Goal: Information Seeking & Learning: Check status

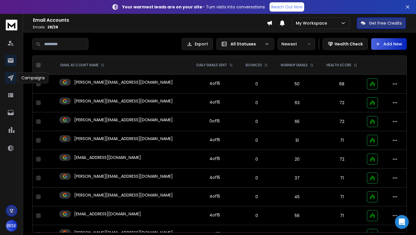
click at [12, 81] on link at bounding box center [11, 78] width 12 height 12
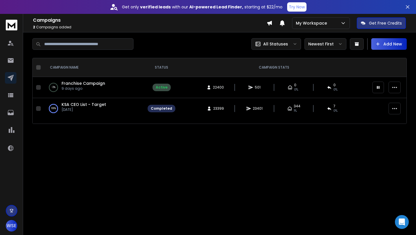
click at [77, 85] on span "Franchise Campaign" at bounding box center [84, 83] width 44 height 6
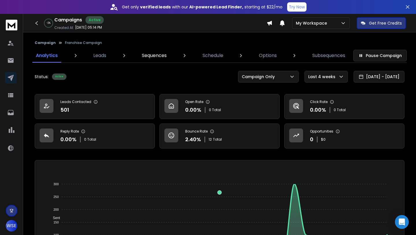
click at [153, 58] on p "Sequences" at bounding box center [154, 55] width 25 height 7
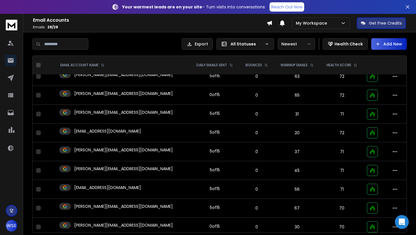
scroll to position [25, 0]
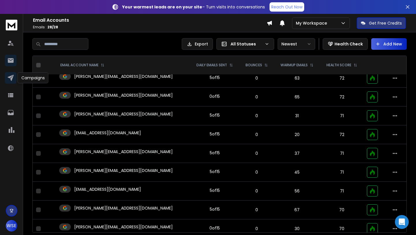
click at [14, 79] on icon at bounding box center [10, 77] width 7 height 7
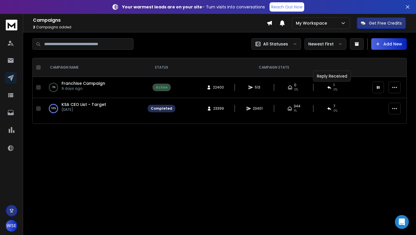
click at [334, 83] on p "1 0 %" at bounding box center [336, 87] width 6 height 9
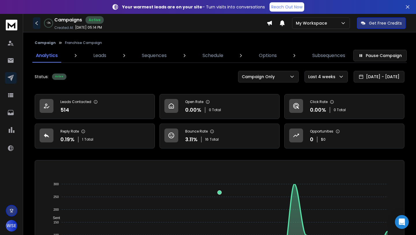
click at [37, 20] on button at bounding box center [37, 23] width 8 height 12
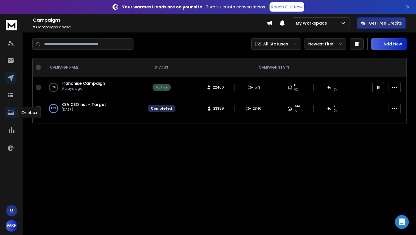
click at [14, 111] on icon at bounding box center [10, 112] width 7 height 7
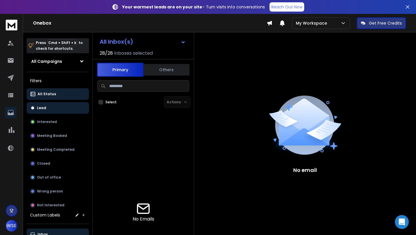
click at [48, 108] on button "Lead" at bounding box center [58, 108] width 62 height 12
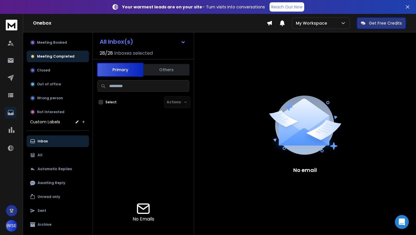
scroll to position [98, 0]
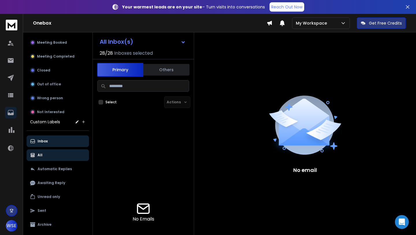
click at [48, 150] on button "All" at bounding box center [58, 155] width 62 height 12
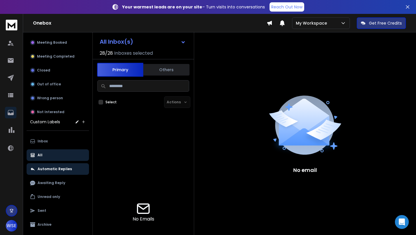
click at [53, 167] on div "Automatic Replies" at bounding box center [51, 168] width 42 height 7
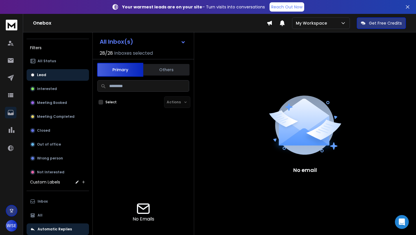
scroll to position [0, 0]
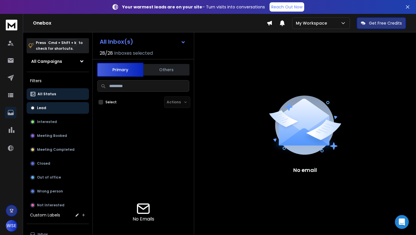
click at [51, 96] on div "All Status" at bounding box center [43, 94] width 26 height 6
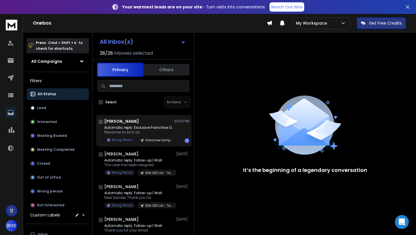
click at [154, 127] on p "Automatic reply: Exclusive Franchise Opportunity" at bounding box center [138, 127] width 69 height 5
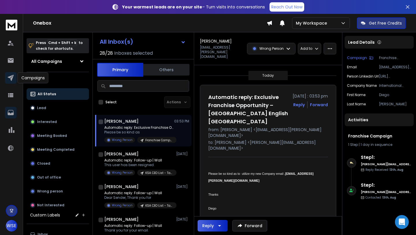
click at [11, 77] on icon at bounding box center [10, 77] width 7 height 7
